Goal: Task Accomplishment & Management: Manage account settings

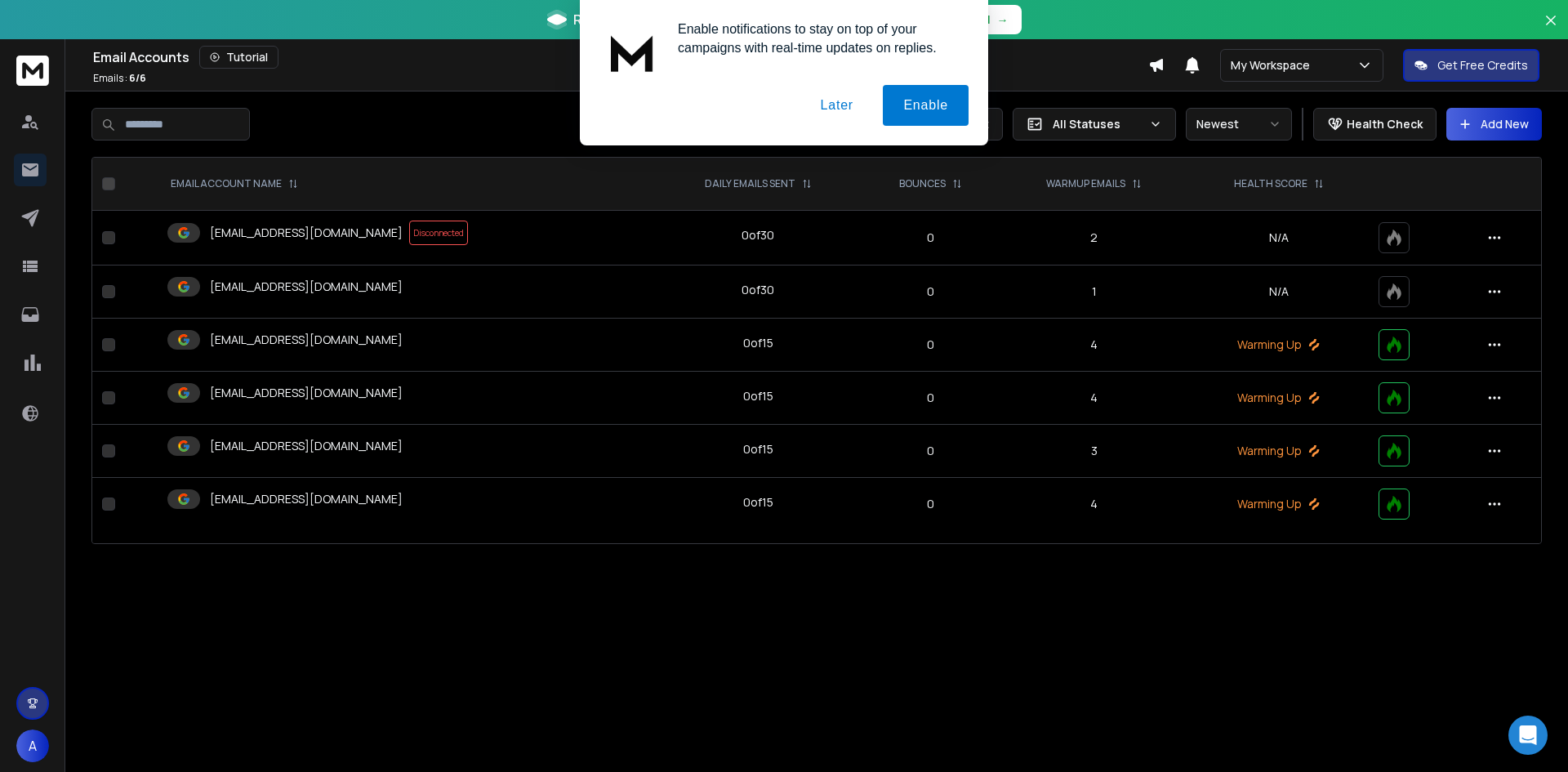
click at [843, 109] on button "Later" at bounding box center [836, 106] width 73 height 41
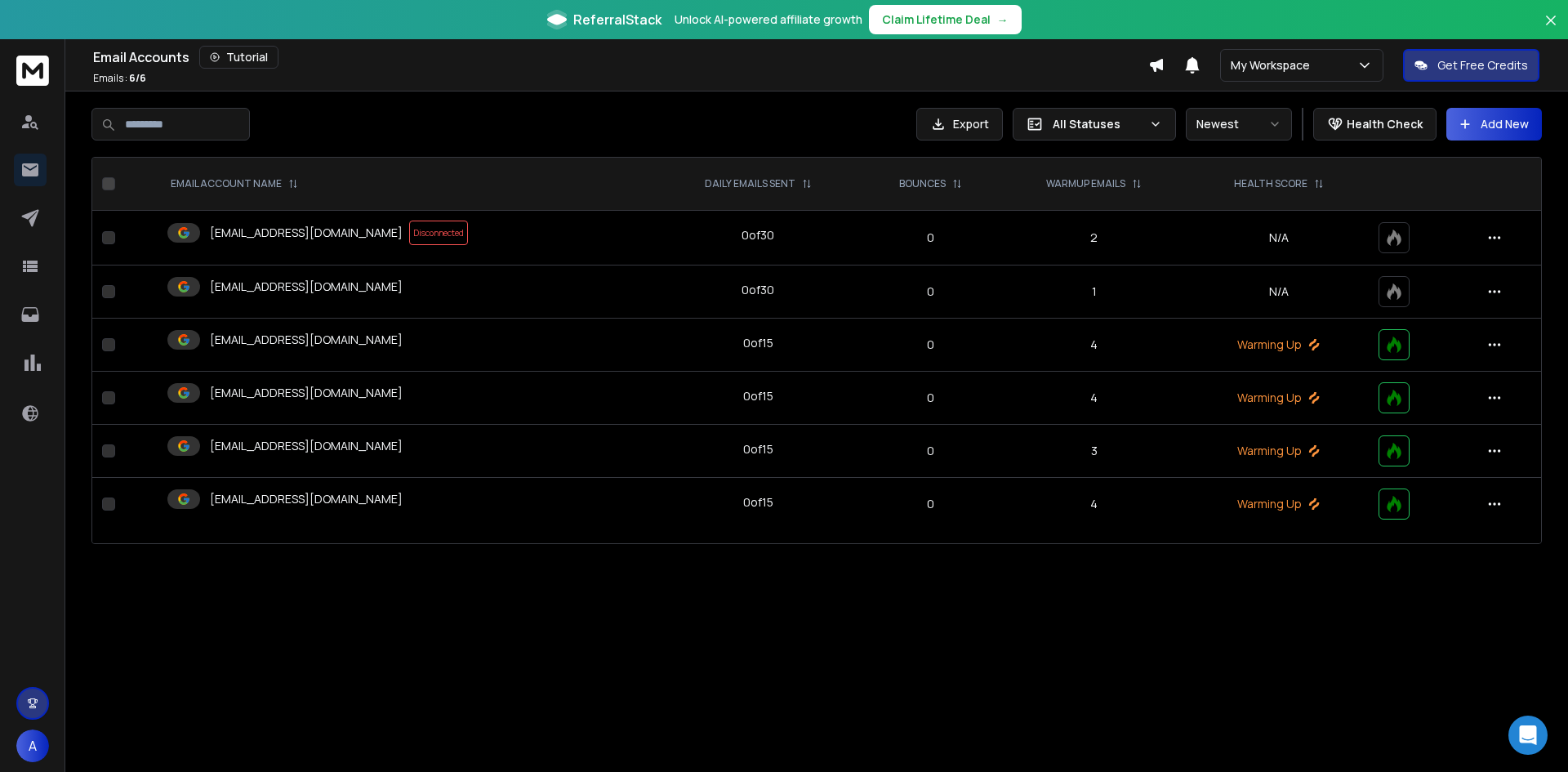
click at [1386, 341] on icon at bounding box center [1393, 344] width 14 height 16
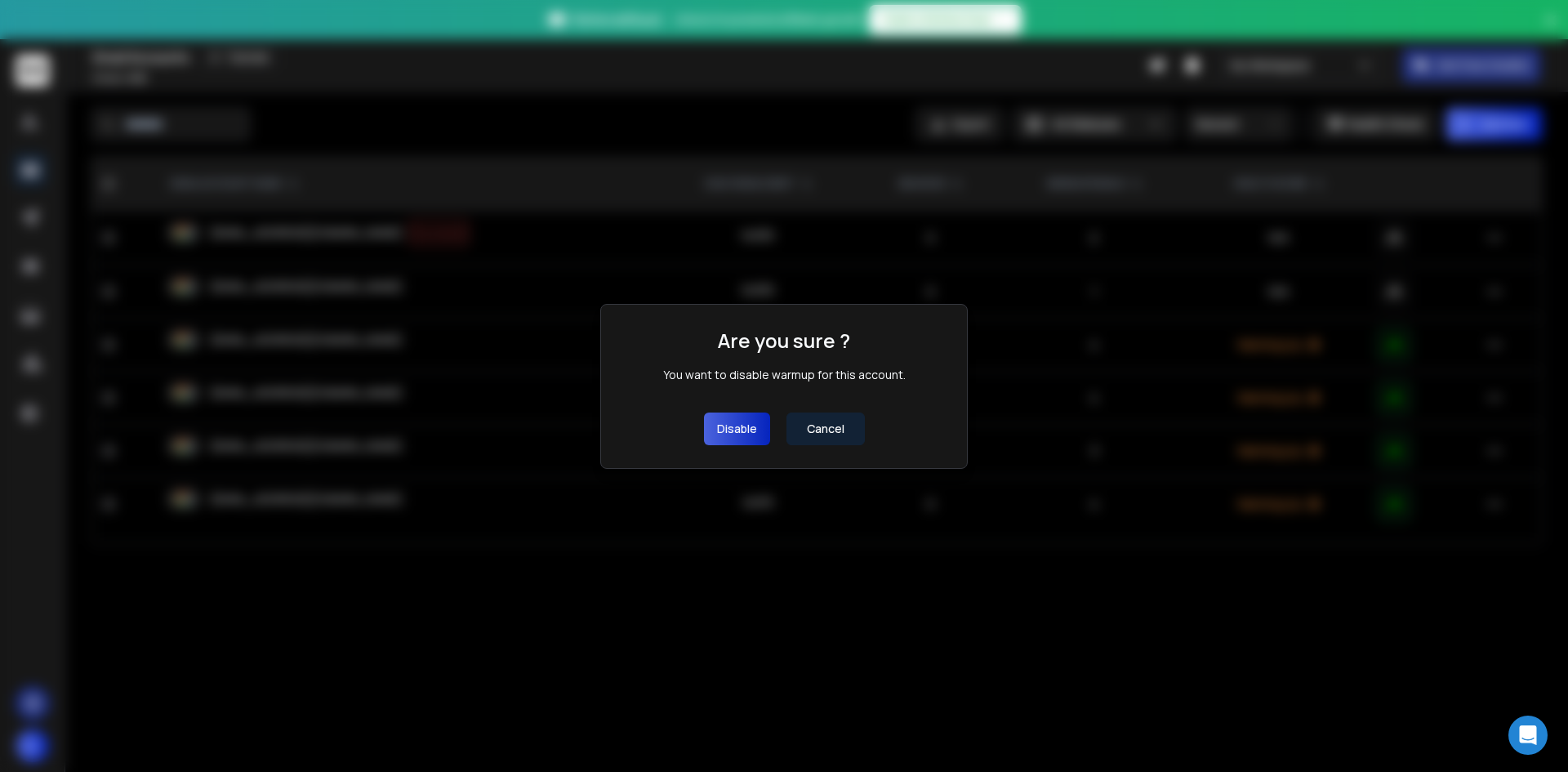
click at [737, 424] on button "Disable" at bounding box center [737, 428] width 66 height 33
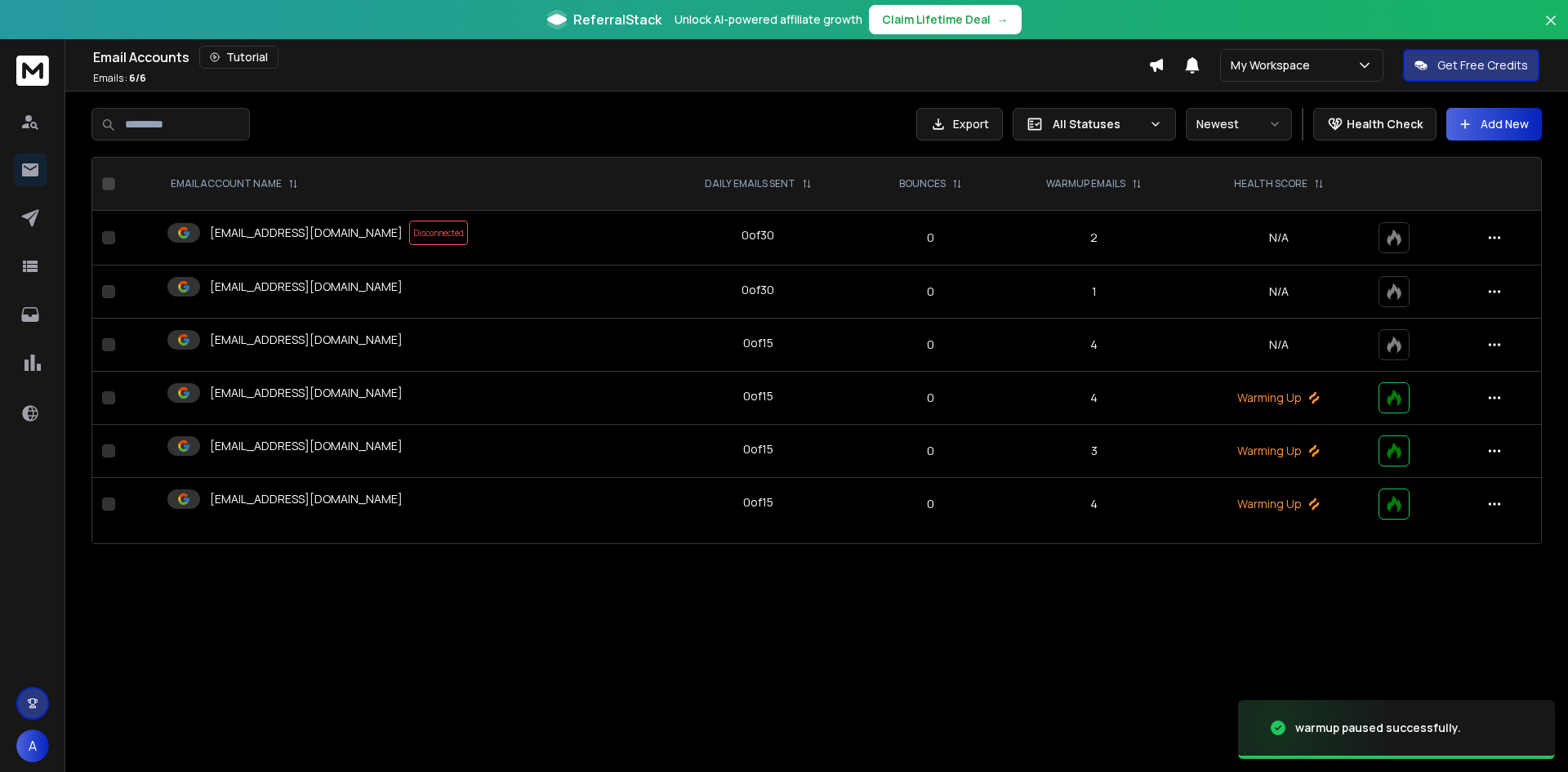
click at [1379, 395] on div at bounding box center [1394, 398] width 31 height 31
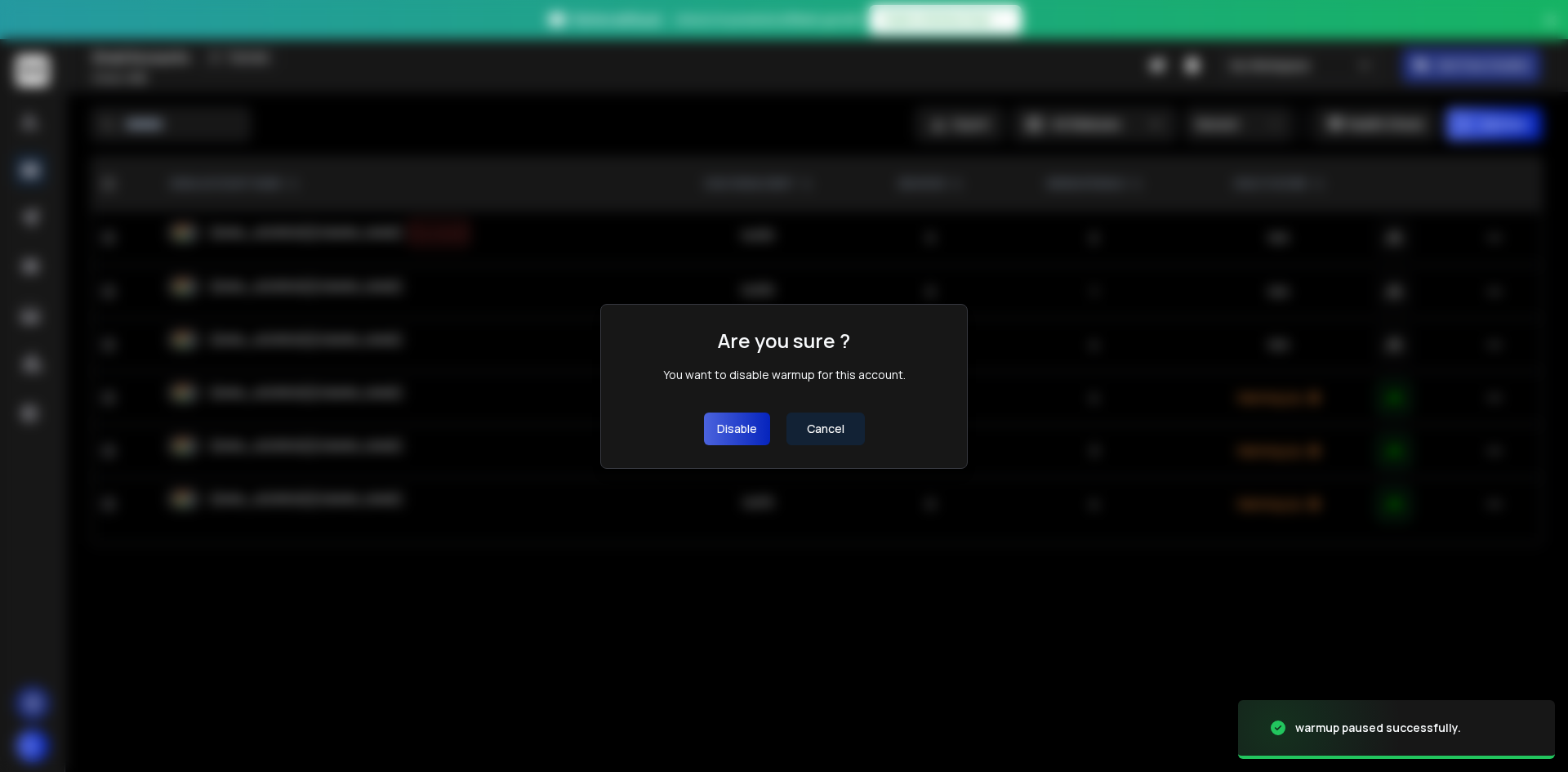
click at [759, 426] on button "Disable" at bounding box center [737, 428] width 66 height 33
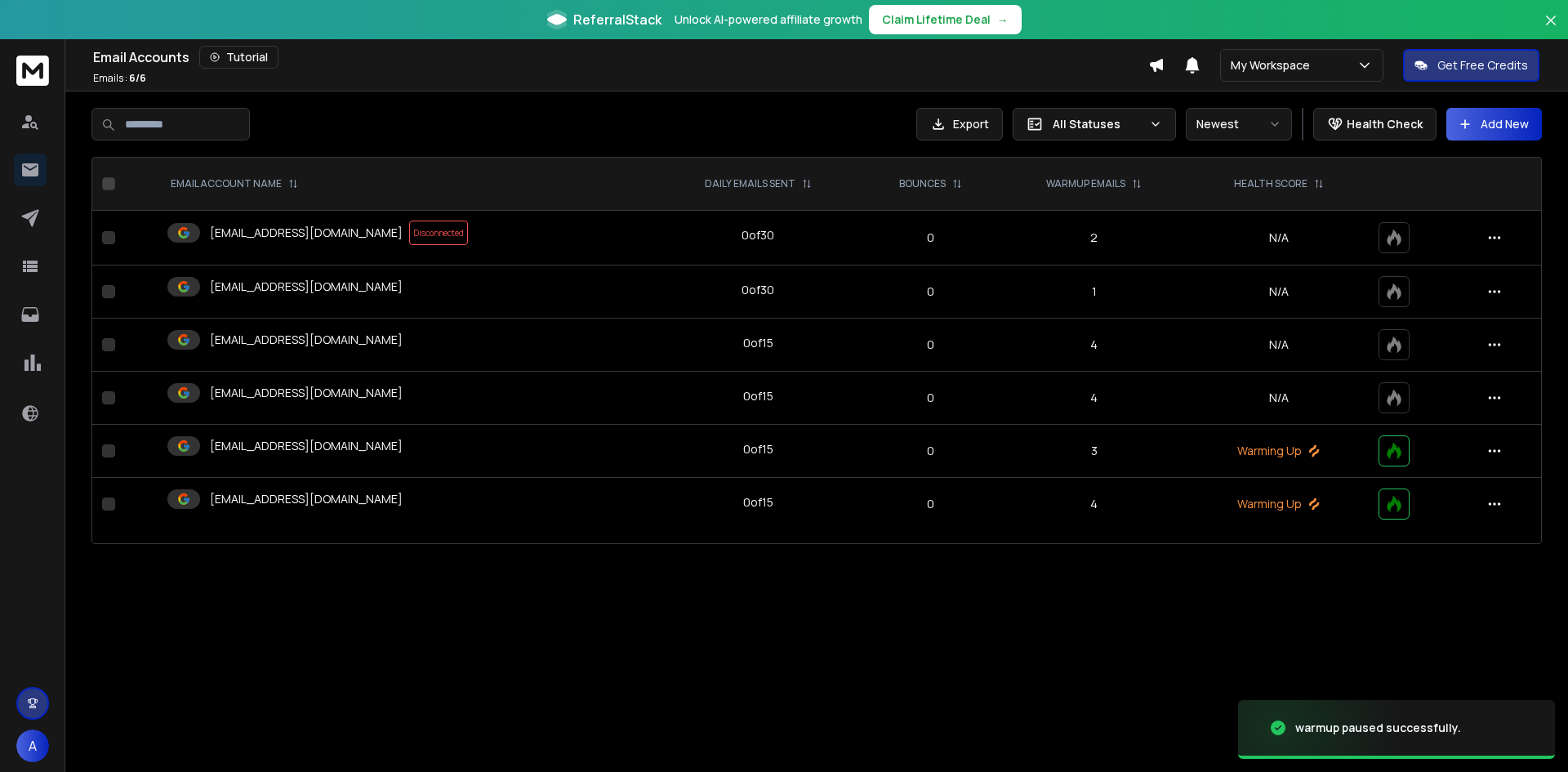
click at [1386, 452] on icon at bounding box center [1393, 450] width 16 height 16
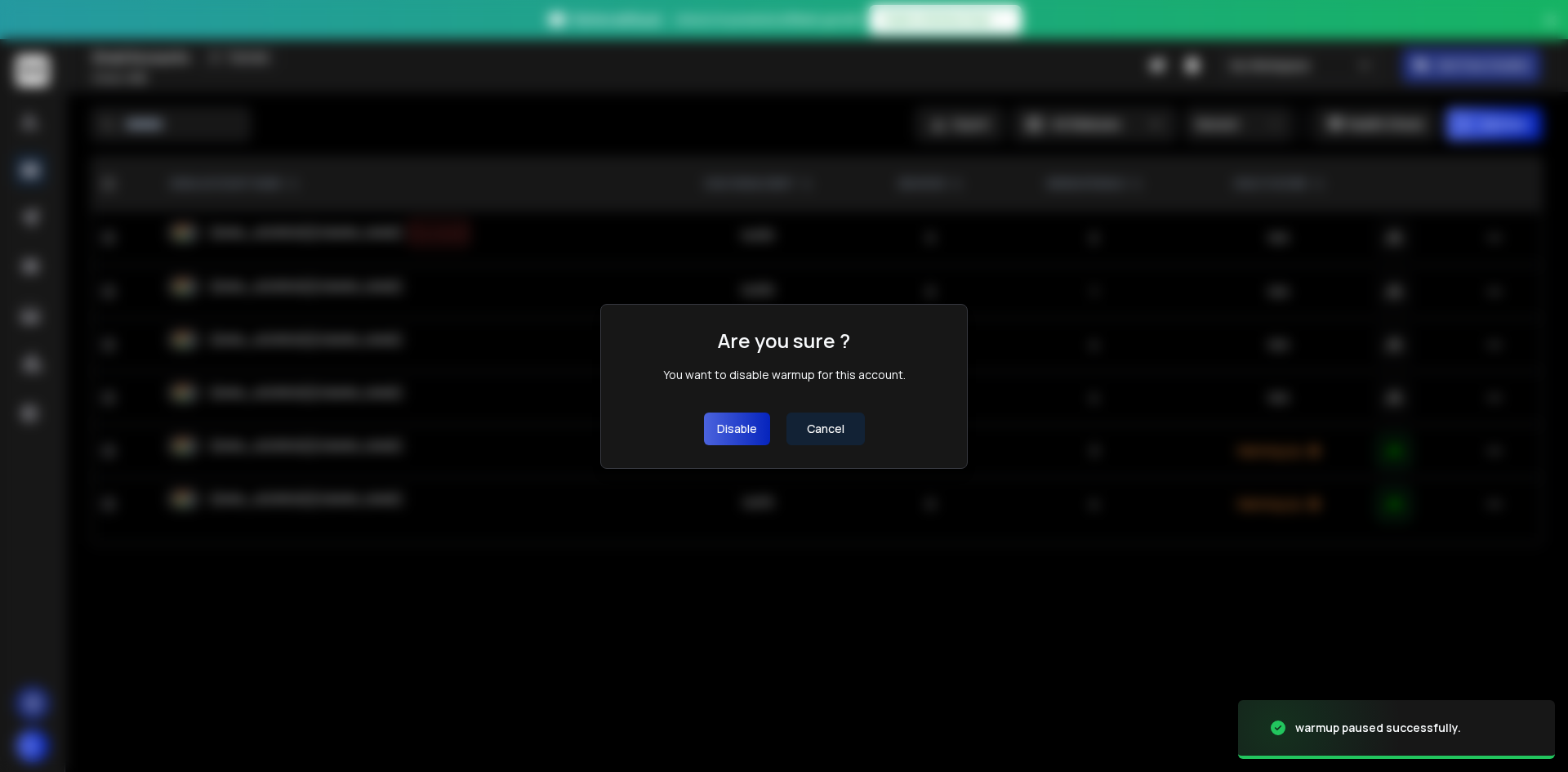
click at [736, 419] on button "Disable" at bounding box center [737, 428] width 66 height 33
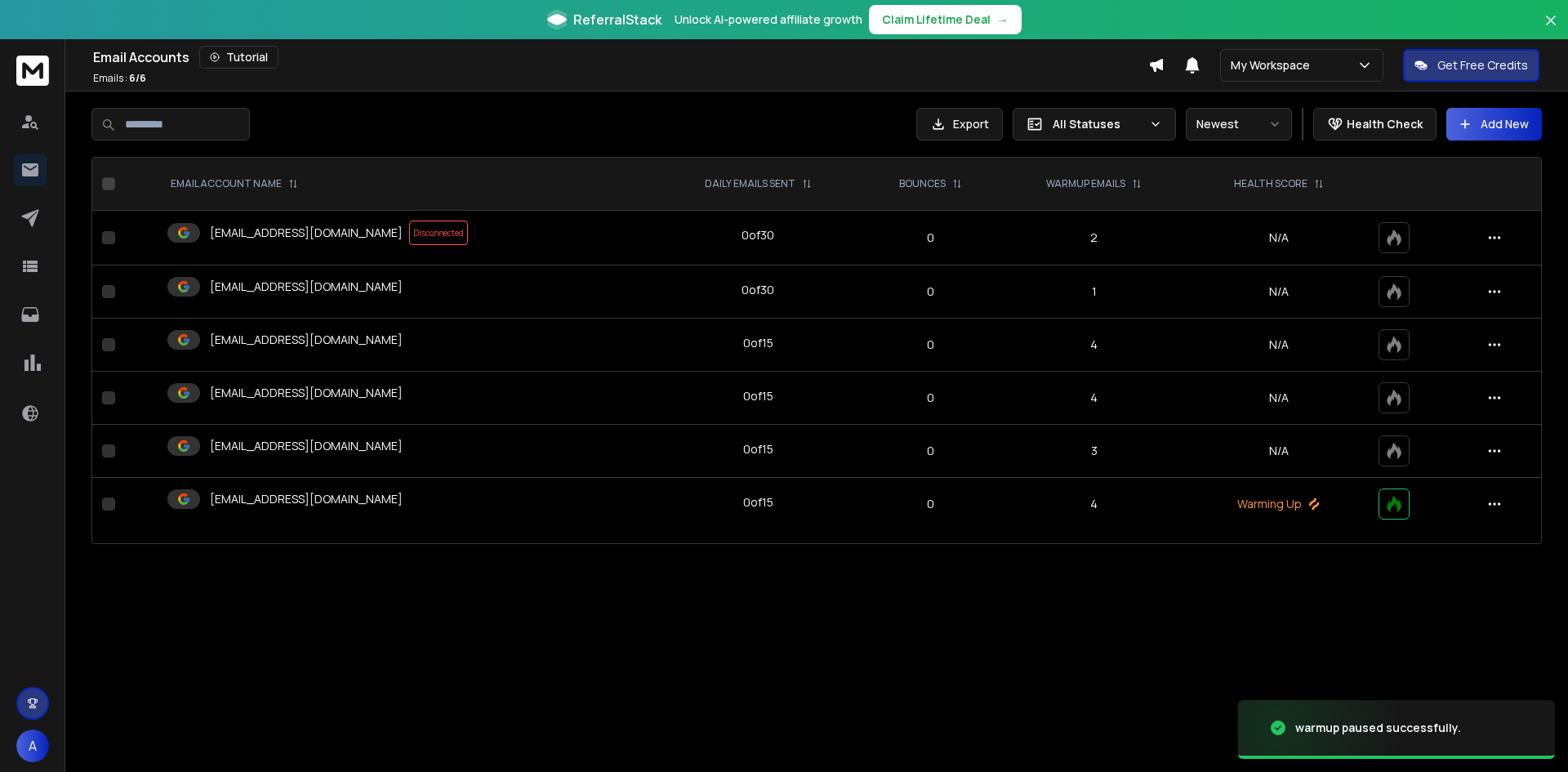
click at [1386, 501] on icon at bounding box center [1393, 503] width 14 height 16
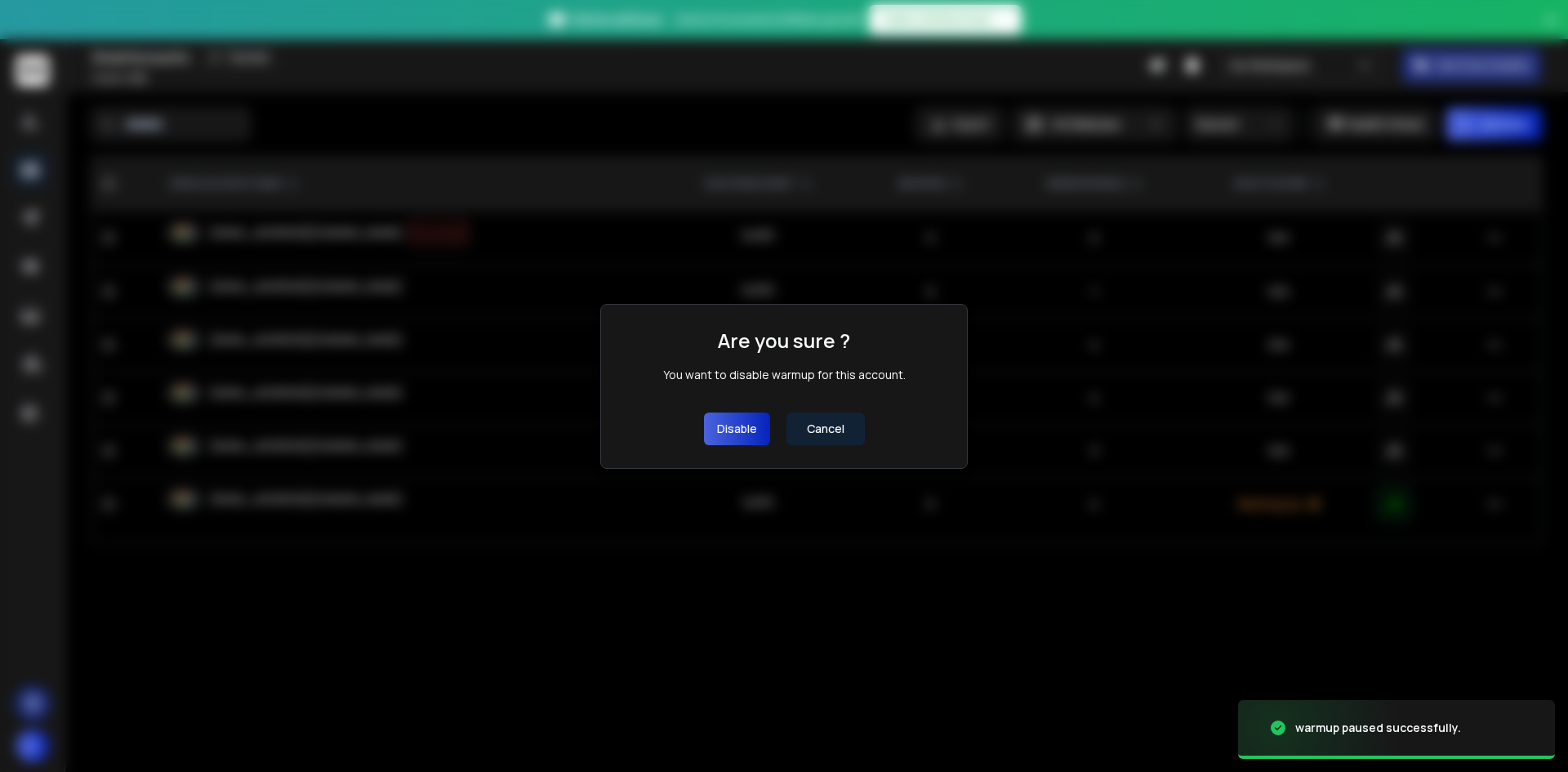
drag, startPoint x: 741, startPoint y: 425, endPoint x: 712, endPoint y: 418, distance: 29.8
click at [740, 425] on button "Disable" at bounding box center [737, 428] width 66 height 33
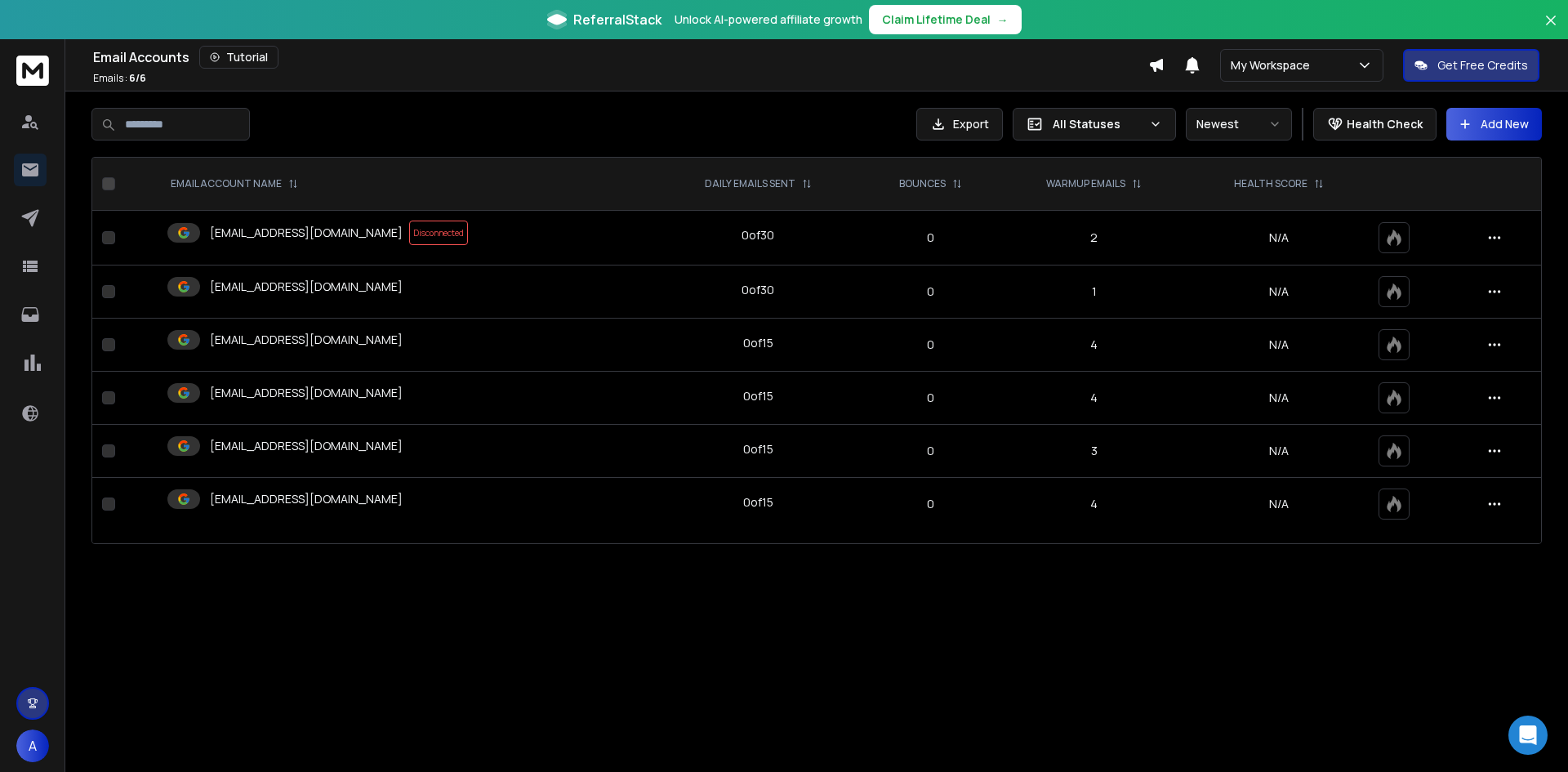
click at [1063, 506] on td "4" at bounding box center [1093, 504] width 188 height 53
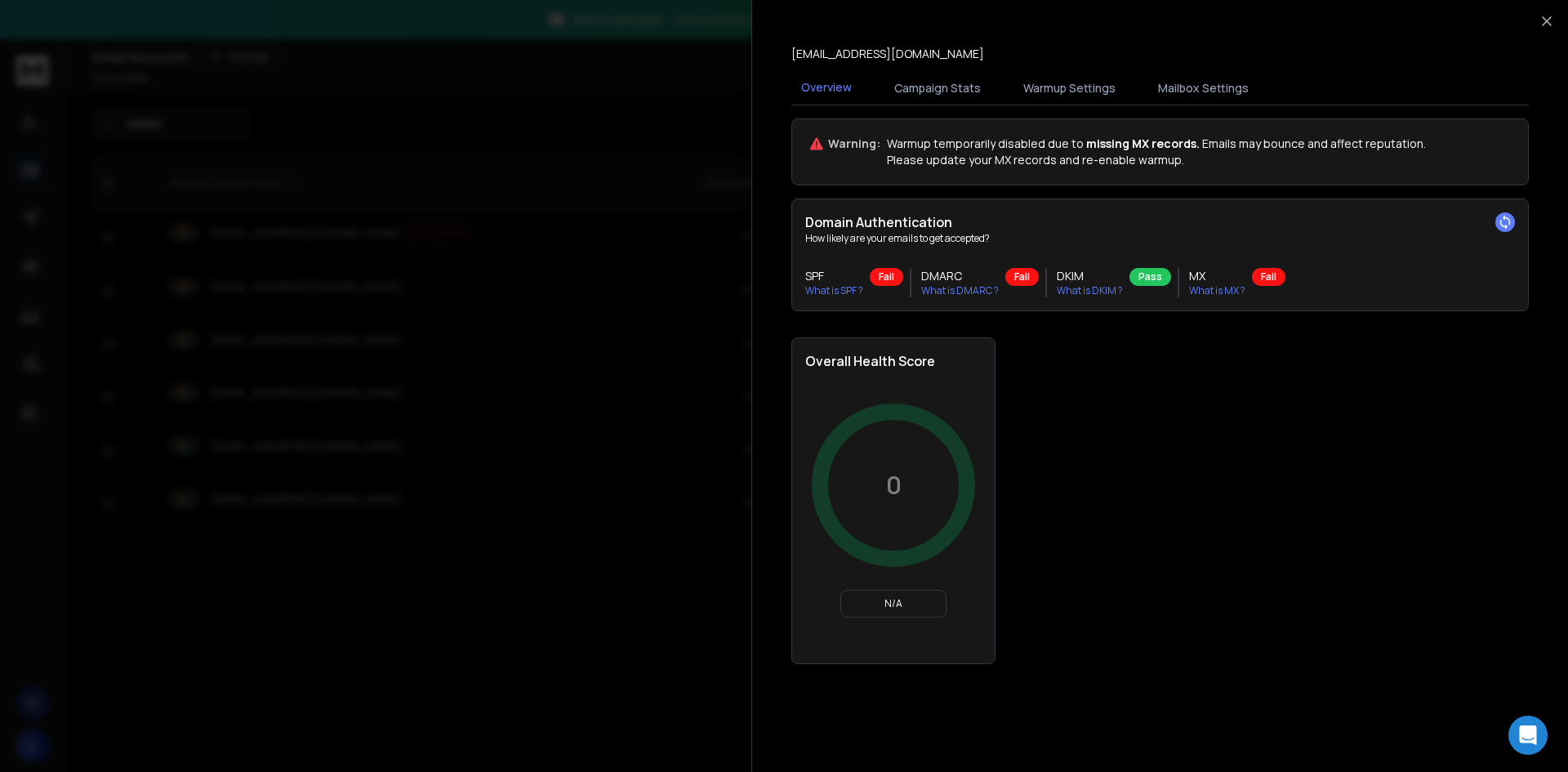
click at [966, 79] on button "Campaign Stats" at bounding box center [937, 88] width 106 height 36
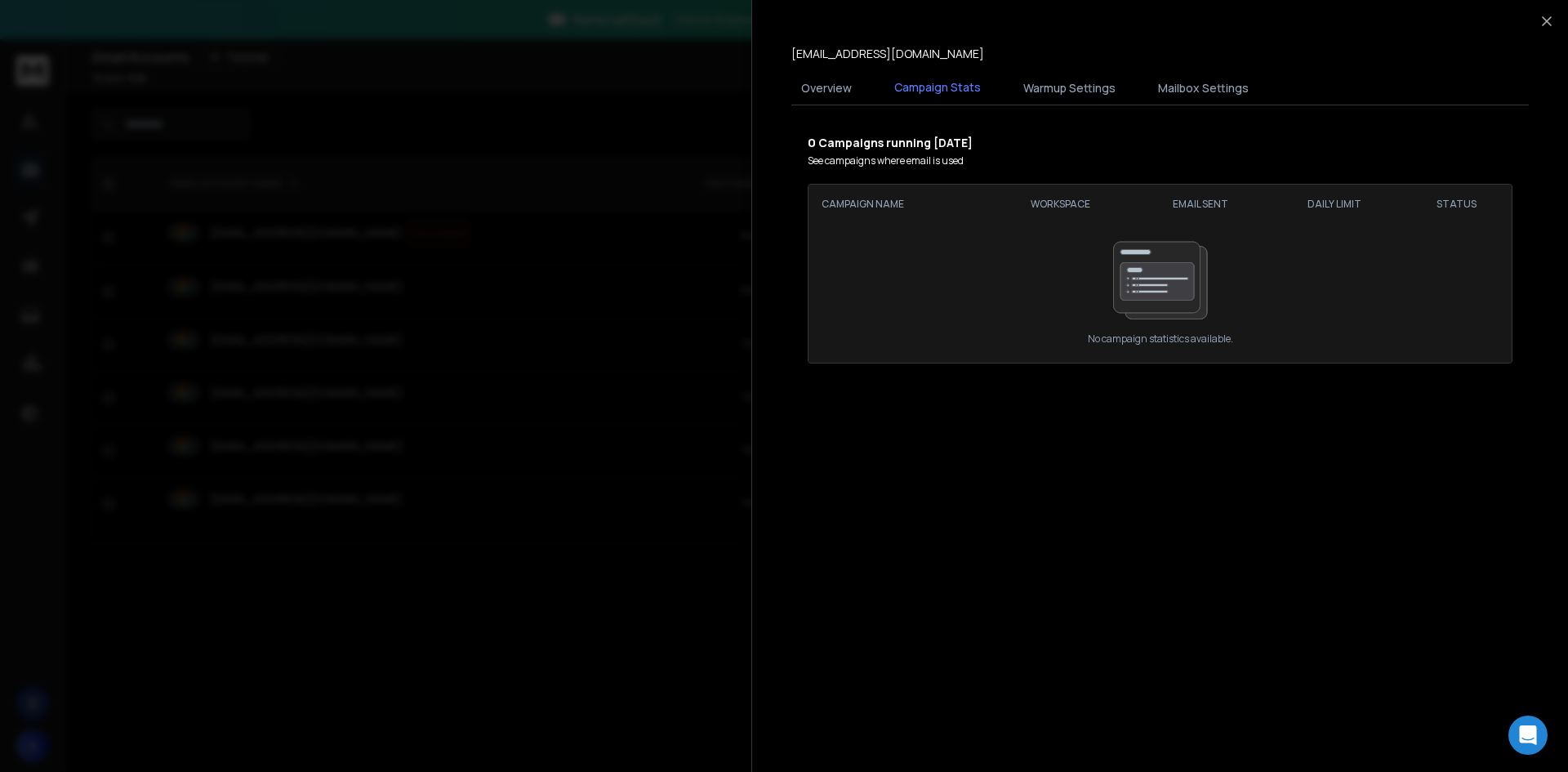
click at [1055, 81] on button "Warmup Settings" at bounding box center [1069, 88] width 111 height 36
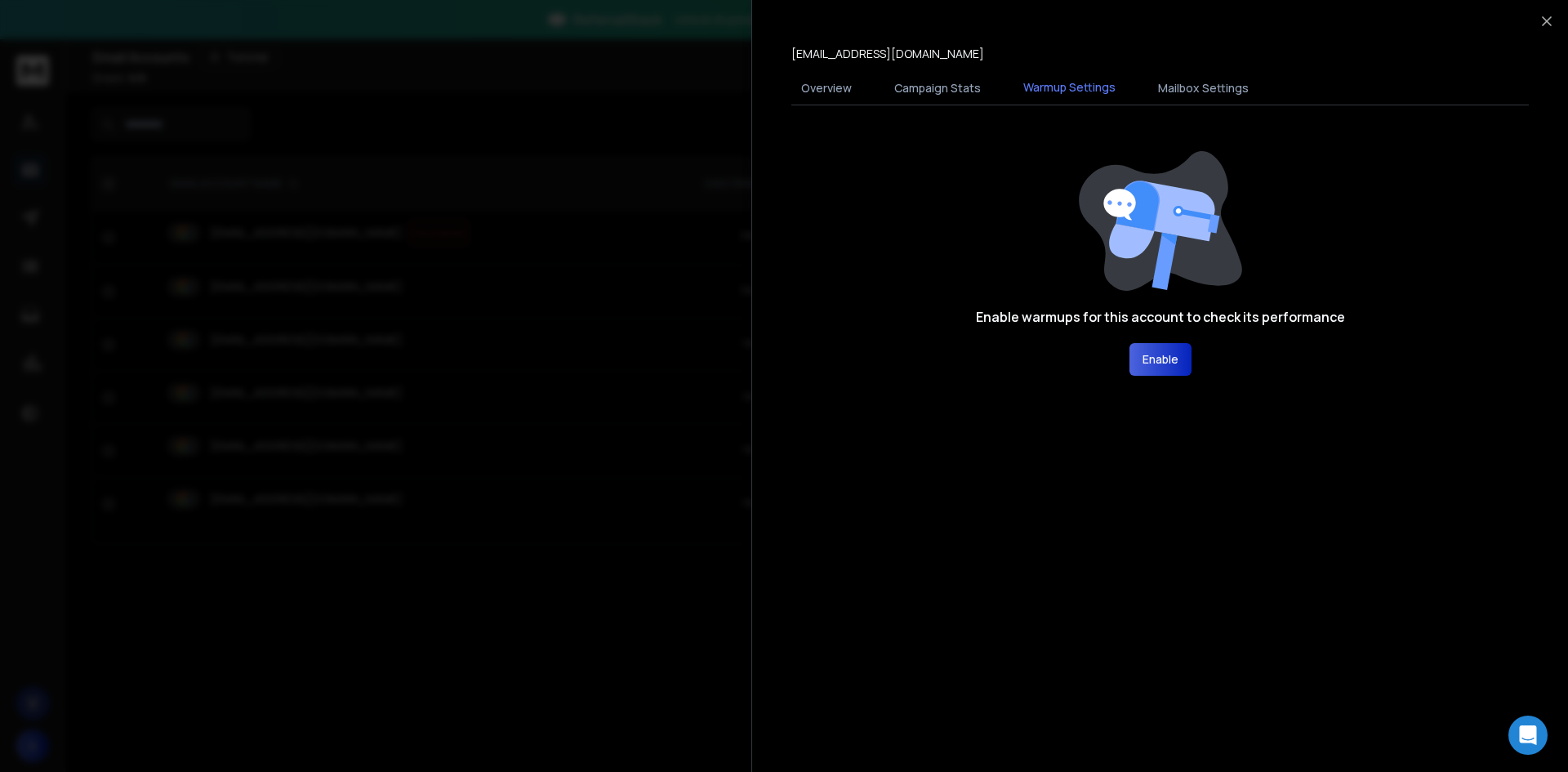
click at [1237, 81] on button "Mailbox Settings" at bounding box center [1203, 88] width 111 height 36
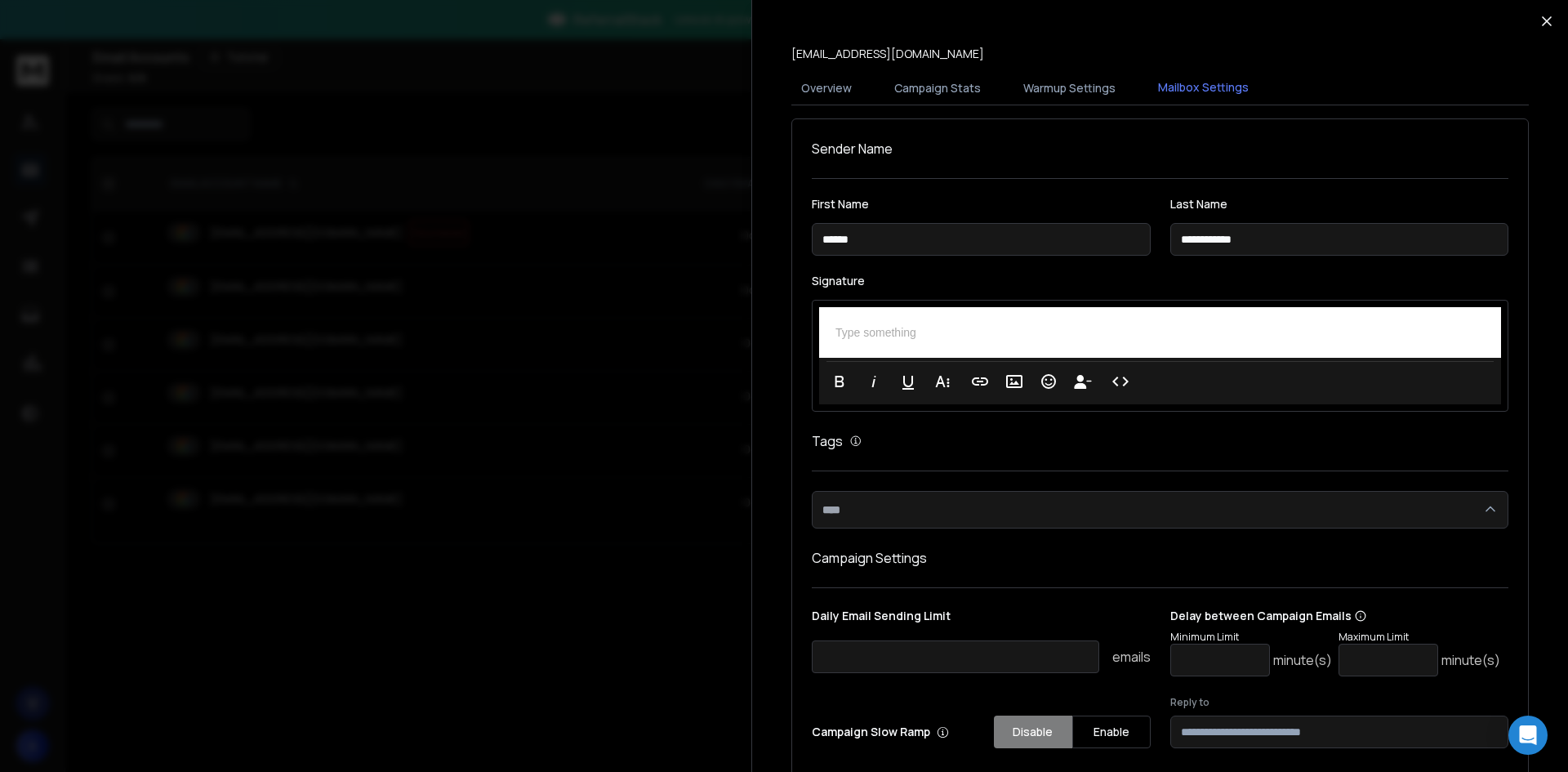
click at [1549, 19] on icon "button" at bounding box center [1546, 20] width 16 height 16
